Goal: Task Accomplishment & Management: Manage account settings

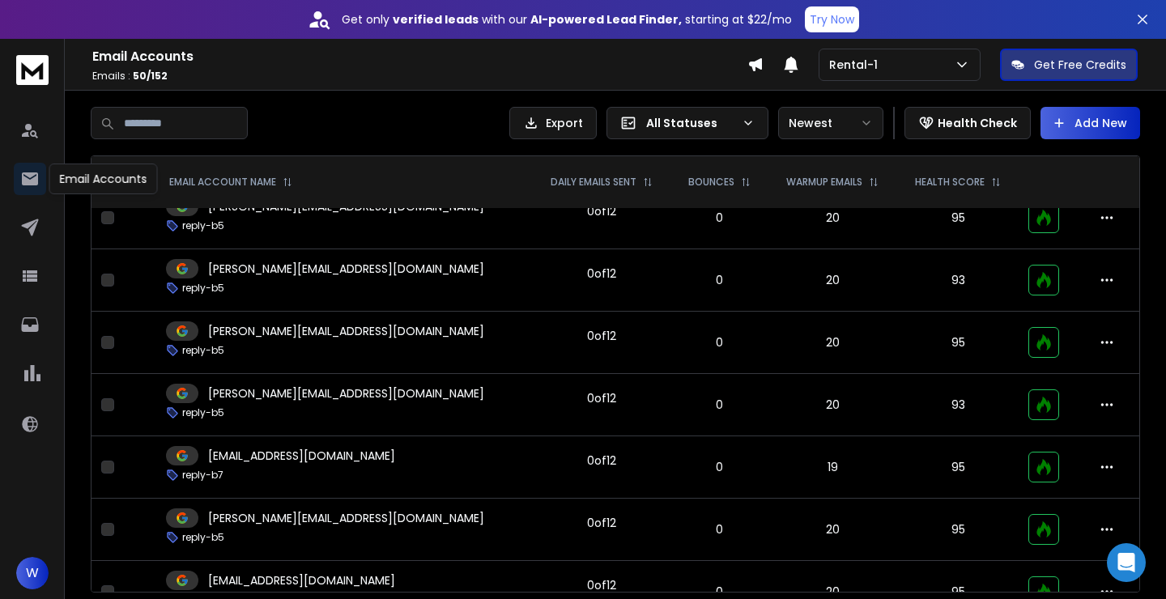
scroll to position [2773, 0]
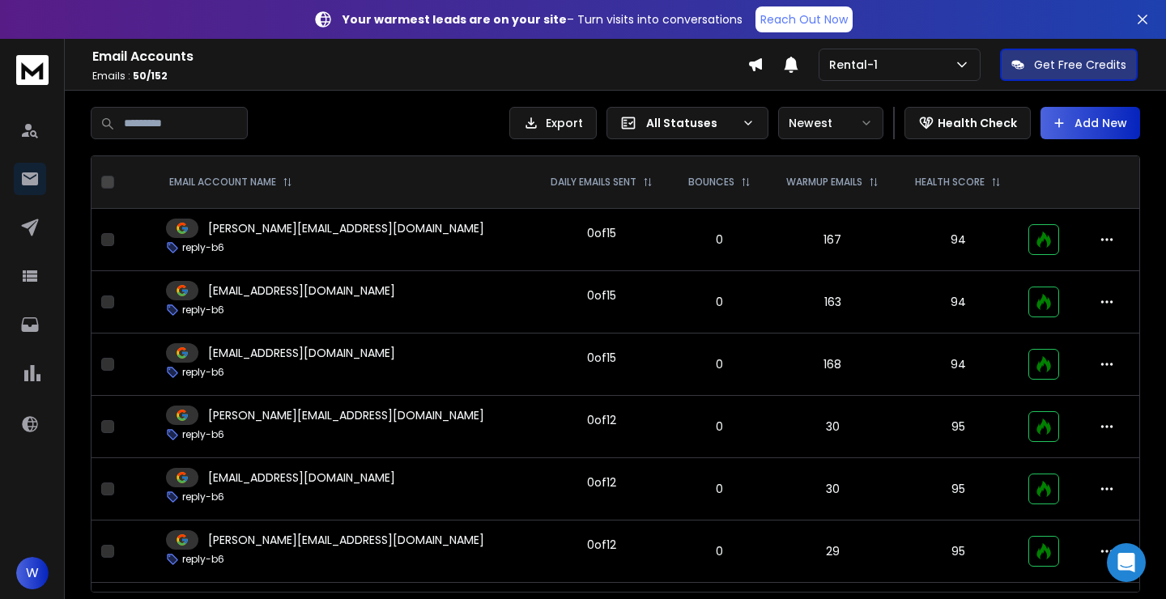
click at [675, 126] on p "All Statuses" at bounding box center [690, 123] width 89 height 16
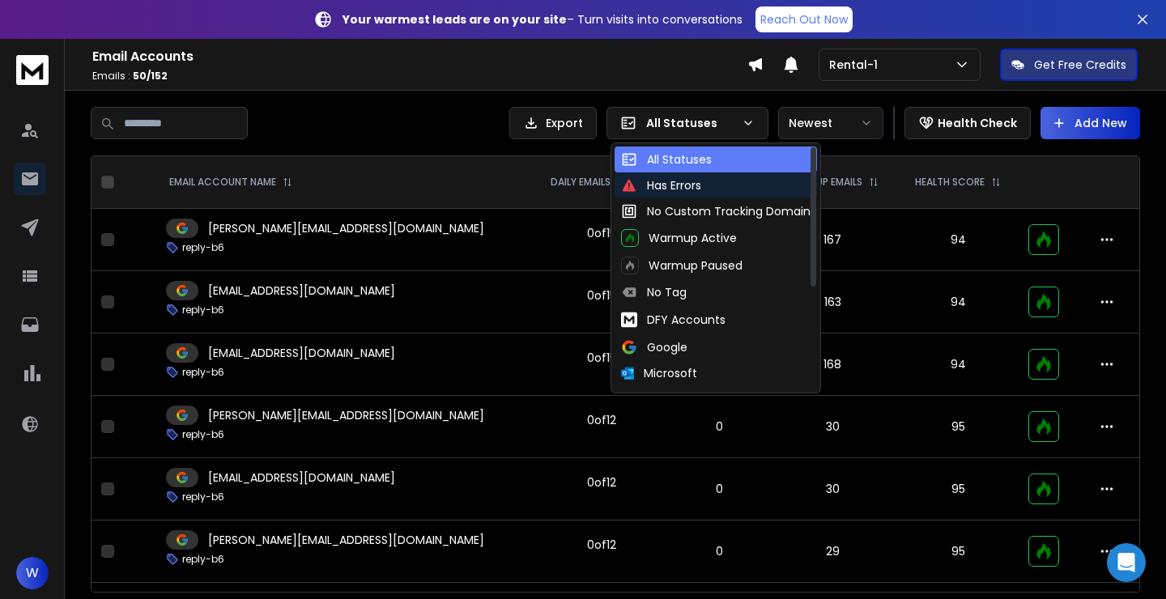
click at [675, 185] on div "Has Errors" at bounding box center [661, 185] width 80 height 16
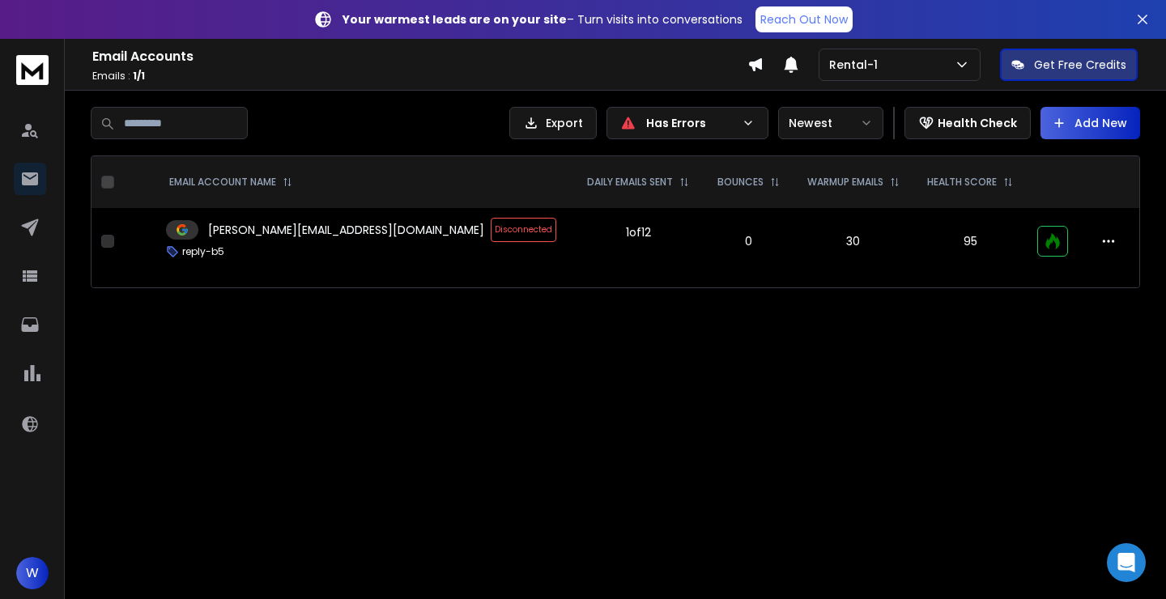
click at [283, 236] on p "[PERSON_NAME][EMAIL_ADDRESS][DOMAIN_NAME]" at bounding box center [346, 230] width 276 height 16
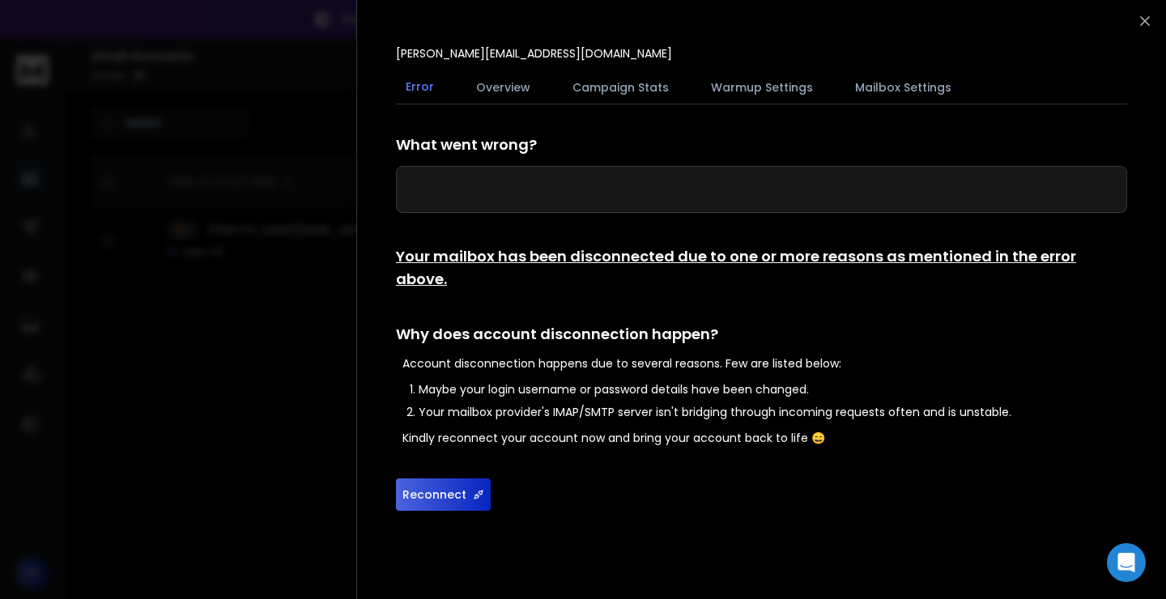
click at [432, 479] on button "Reconnect" at bounding box center [443, 495] width 95 height 32
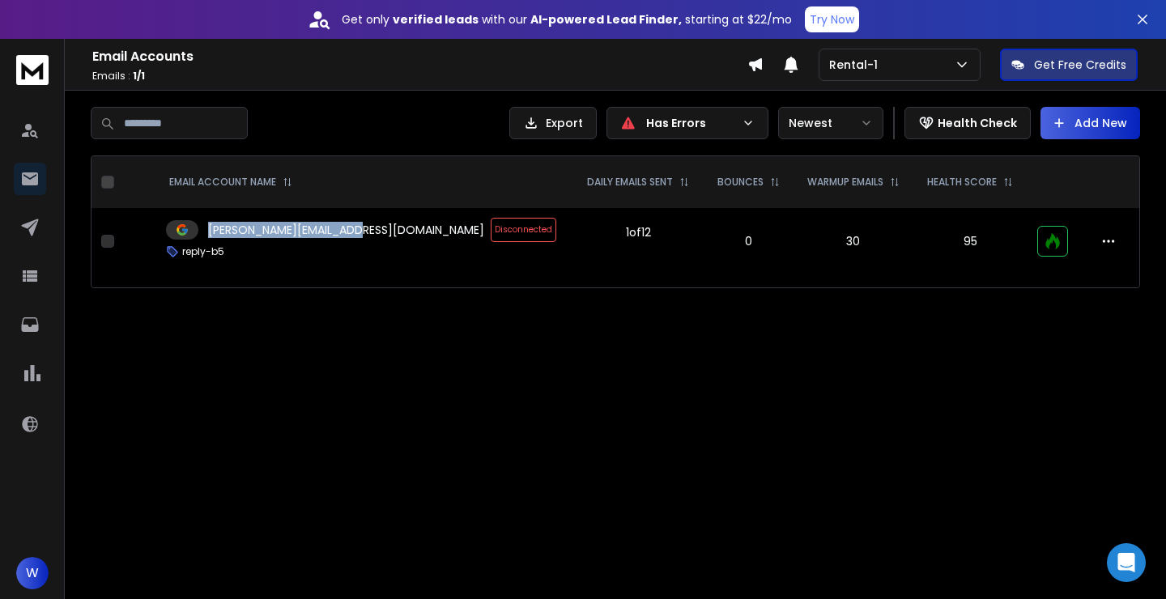
drag, startPoint x: 206, startPoint y: 231, endPoint x: 357, endPoint y: 235, distance: 151.5
click at [357, 235] on div "[PERSON_NAME][EMAIL_ADDRESS][DOMAIN_NAME]" at bounding box center [325, 229] width 318 height 19
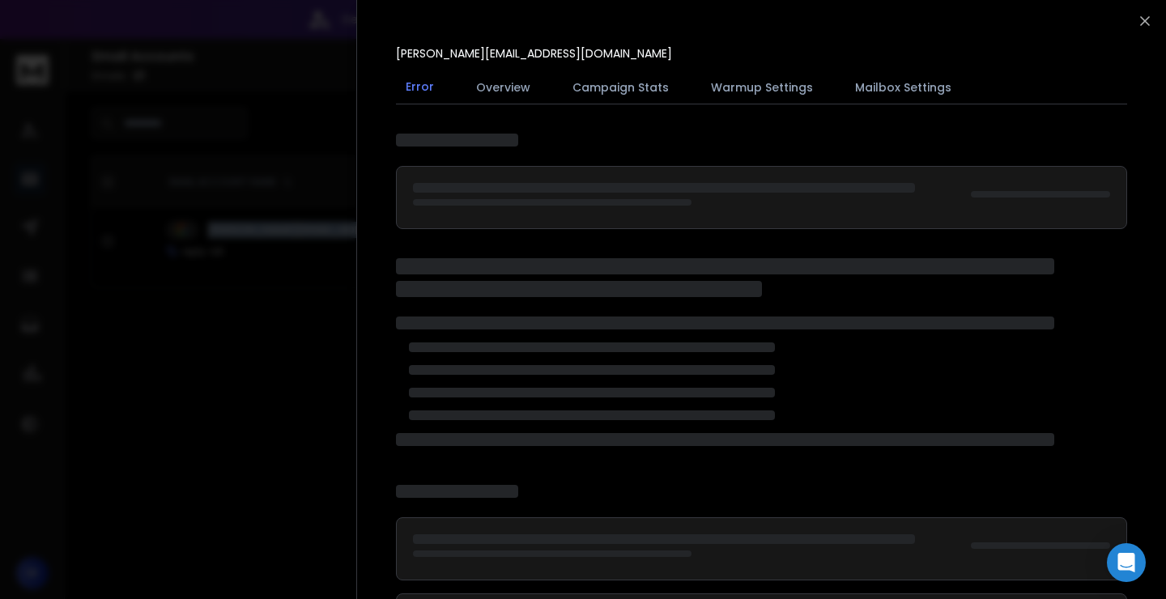
copy p "[PERSON_NAME][EMAIL_ADDRESS][DOMAIN_NAME]"
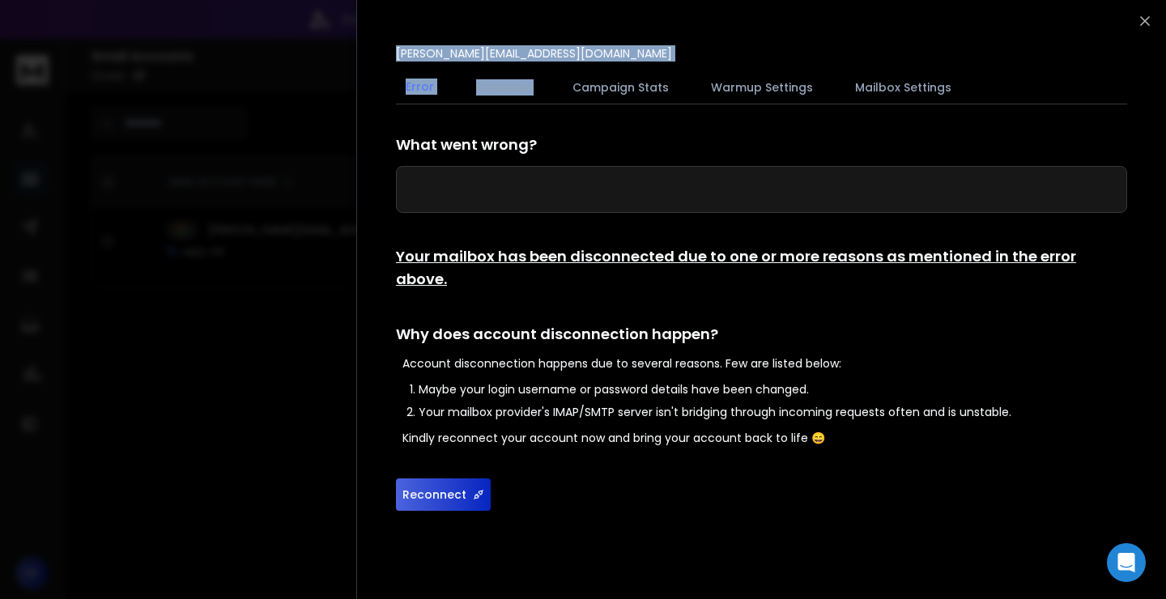
drag, startPoint x: 387, startPoint y: 52, endPoint x: 586, endPoint y: 66, distance: 198.9
click at [586, 66] on div "arnaud@flywebaipros.com Error Overview Campaign Stats Warmup Settings Mailbox S…" at bounding box center [762, 278] width 770 height 518
copy div "arnaud@flywebaipros.com Error Overview"
click at [441, 479] on button "Reconnect" at bounding box center [443, 495] width 95 height 32
